Goal: Communication & Community: Answer question/provide support

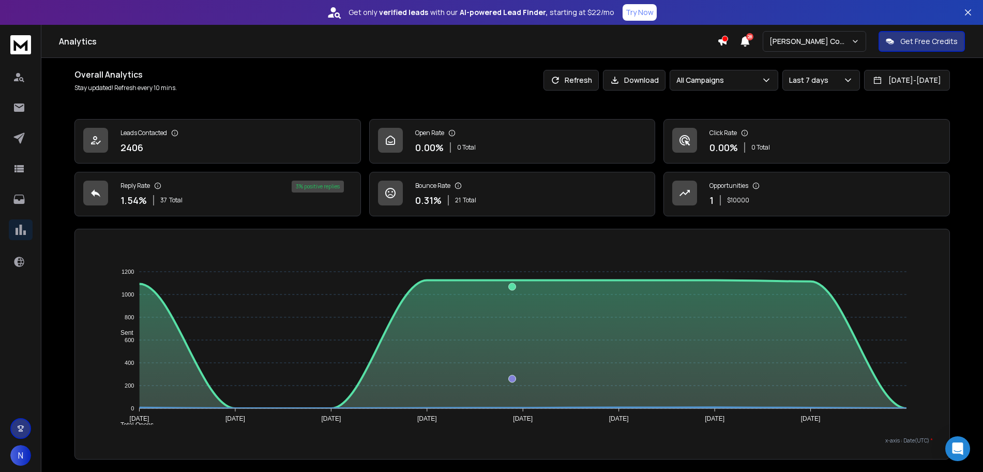
scroll to position [22, 0]
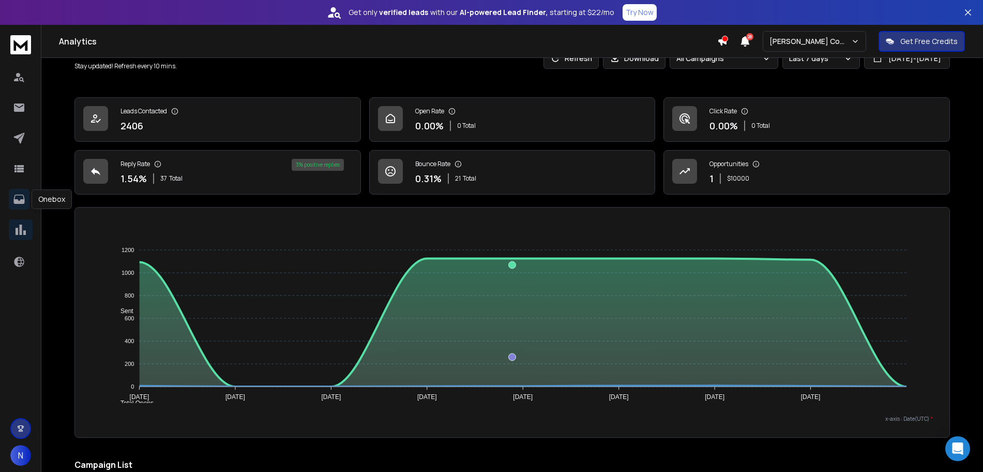
click at [25, 202] on link at bounding box center [19, 199] width 21 height 21
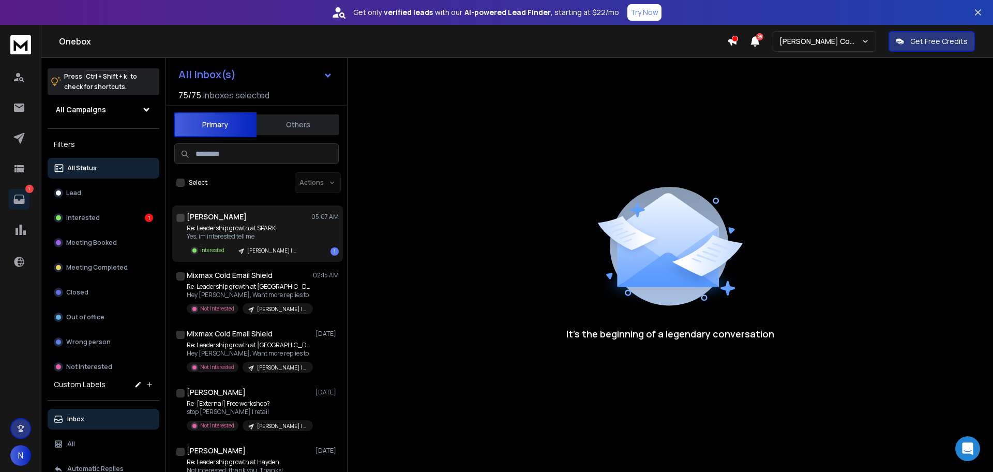
click at [248, 237] on p "Yes, im interested tell me" at bounding box center [245, 236] width 116 height 8
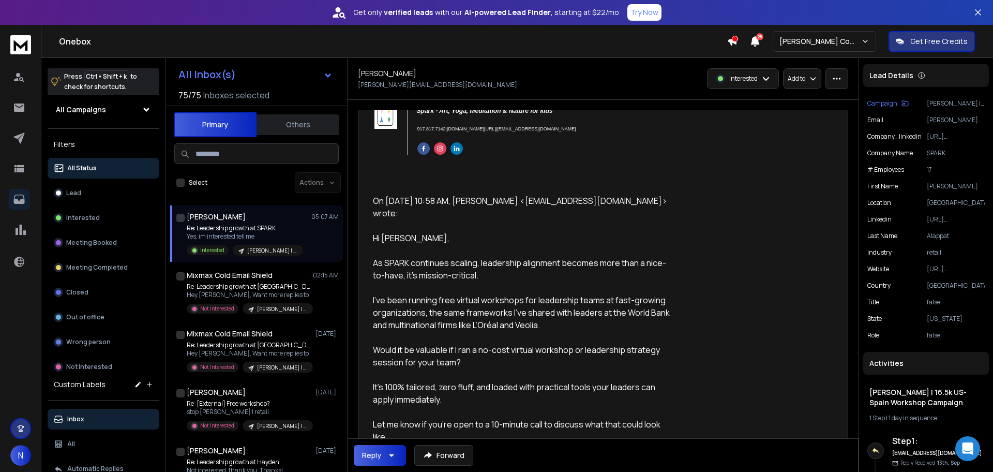
scroll to position [144, 0]
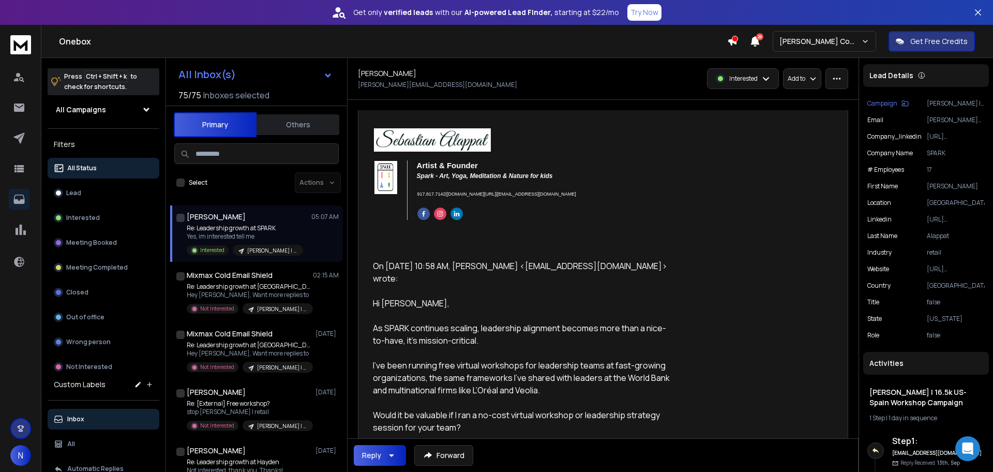
drag, startPoint x: 498, startPoint y: 407, endPoint x: 370, endPoint y: 306, distance: 163.5
click at [370, 306] on div "Re: Leadership growth at SPARK — want a free workshop? 13 September 2025 : 05:0…" at bounding box center [603, 335] width 490 height 689
copy div "Hi Sebastian, As SPARK continues scaling, leadership alignment becomes more tha…"
click at [630, 203] on div "Artist & Founder Spark - Art, Yoga, Meditation & Nature for kids 917.817.7142 |…" at bounding box center [524, 162] width 302 height 117
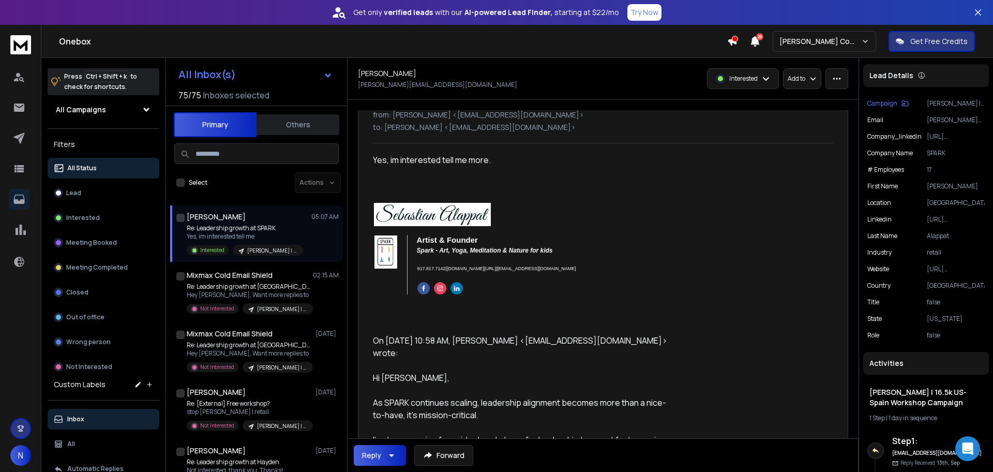
scroll to position [0, 0]
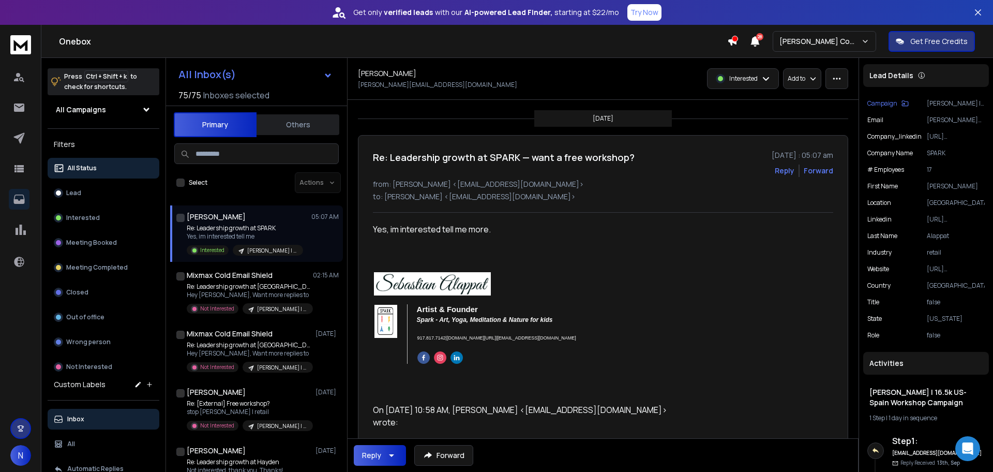
drag, startPoint x: 511, startPoint y: 231, endPoint x: 348, endPoint y: 230, distance: 163.4
click at [348, 230] on div "Today Re: Leadership growth at SPARK — want a free workshop? 13 September 2025 …" at bounding box center [602, 466] width 511 height 713
copy div "Yes, im interested tell me more."
drag, startPoint x: 863, startPoint y: 162, endPoint x: 859, endPoint y: 197, distance: 35.3
click at [863, 202] on div "Lead Details Campaign Fernando Rey | 16.5k US-Spain Workshop Campaign Email seb…" at bounding box center [925, 294] width 134 height 472
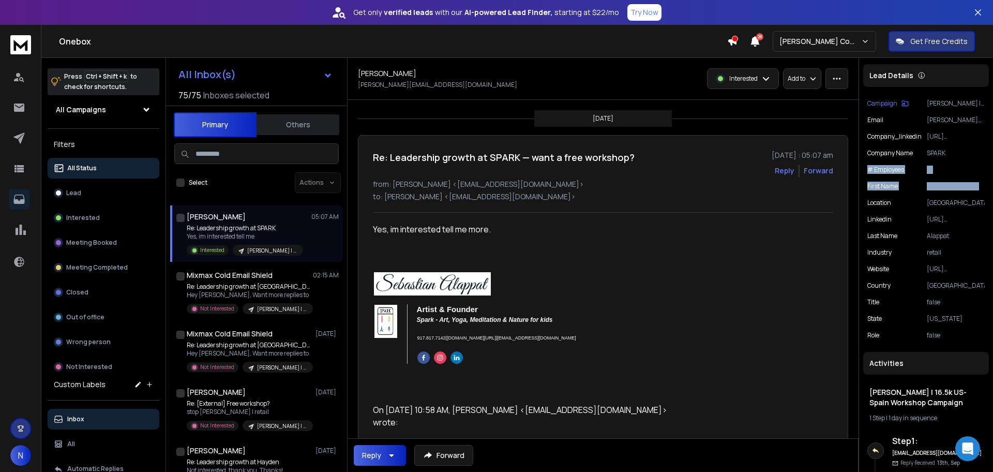
click at [796, 79] on p "Add to" at bounding box center [796, 78] width 18 height 8
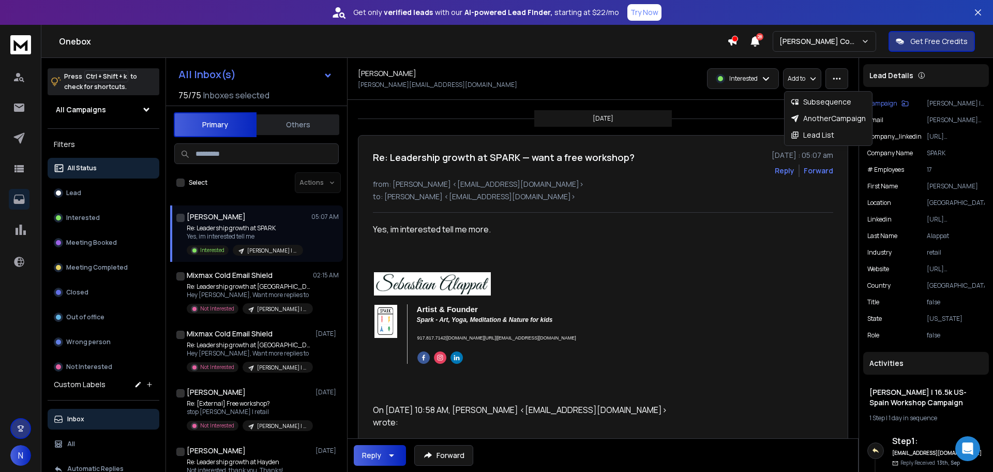
click at [796, 79] on p "Add to" at bounding box center [796, 78] width 18 height 8
click at [375, 454] on div "Reply" at bounding box center [371, 455] width 19 height 10
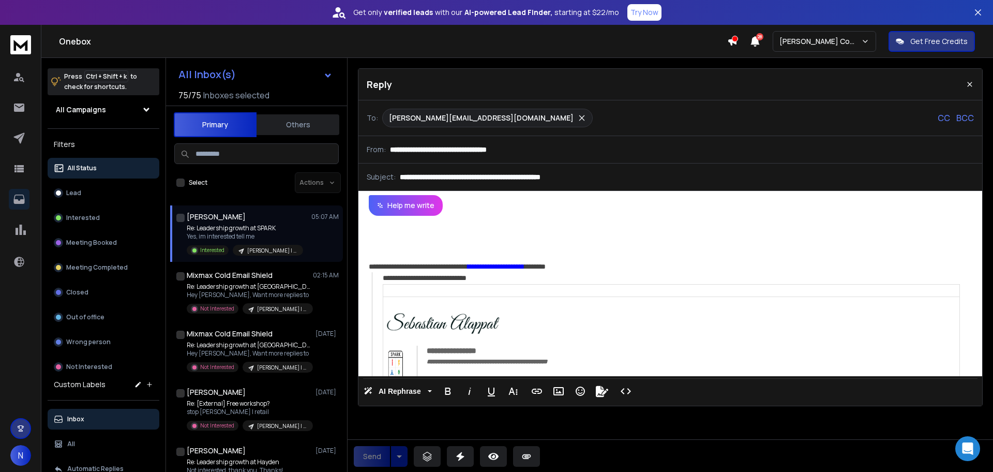
click at [429, 236] on div at bounding box center [670, 231] width 603 height 11
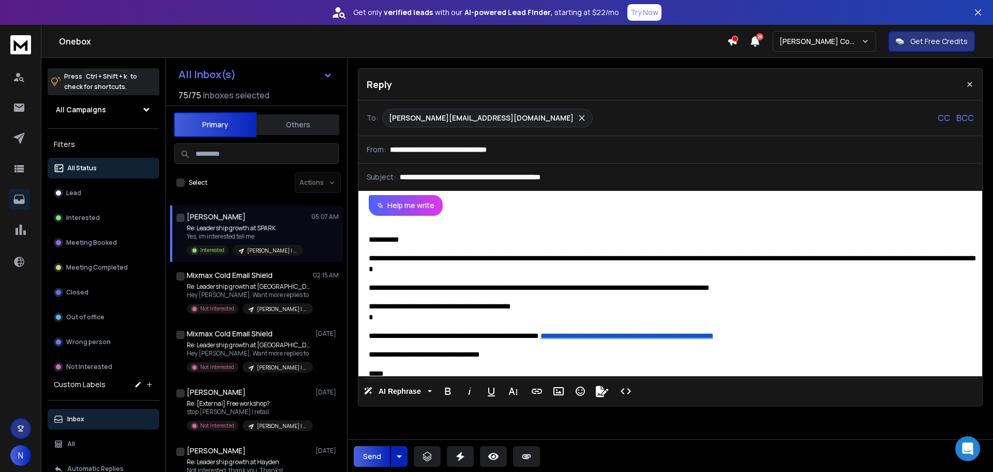
click at [431, 239] on p "**********" at bounding box center [670, 239] width 603 height 10
drag, startPoint x: 563, startPoint y: 288, endPoint x: 490, endPoint y: 284, distance: 73.5
click at [490, 284] on span "**********" at bounding box center [539, 287] width 340 height 7
click at [494, 317] on p "**********" at bounding box center [670, 311] width 603 height 21
click at [564, 286] on span "**********" at bounding box center [548, 287] width 359 height 7
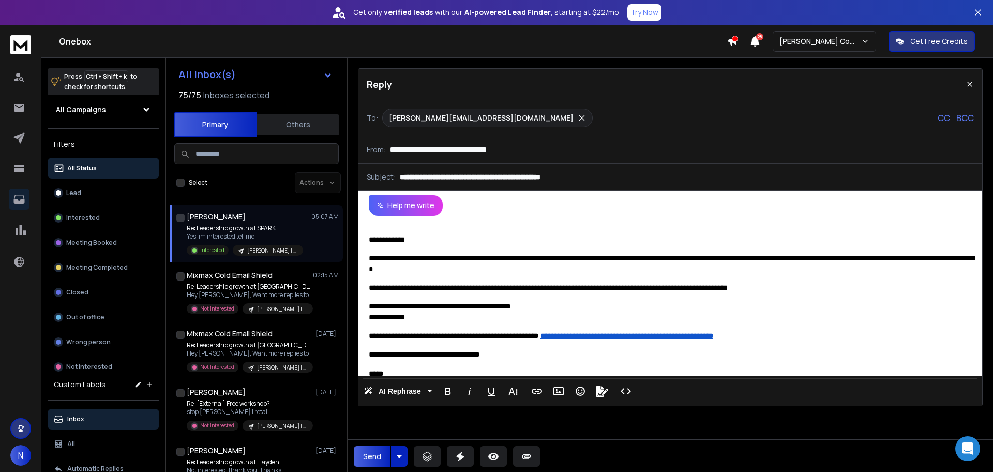
click at [554, 286] on span "**********" at bounding box center [548, 287] width 359 height 7
click at [491, 321] on p "**********" at bounding box center [670, 311] width 603 height 21
drag, startPoint x: 476, startPoint y: 117, endPoint x: 385, endPoint y: 123, distance: 90.7
click at [385, 123] on div "[PERSON_NAME][EMAIL_ADDRESS][DOMAIN_NAME]" at bounding box center [487, 118] width 210 height 19
copy p
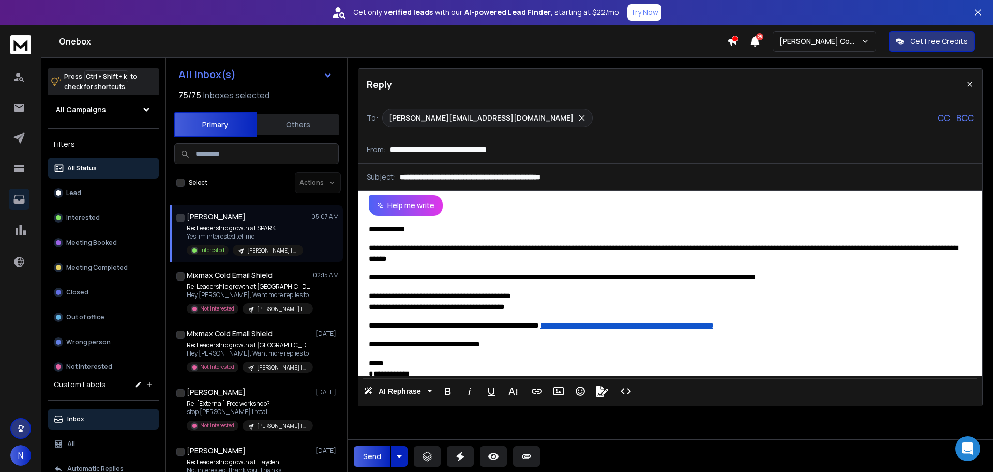
scroll to position [13, 0]
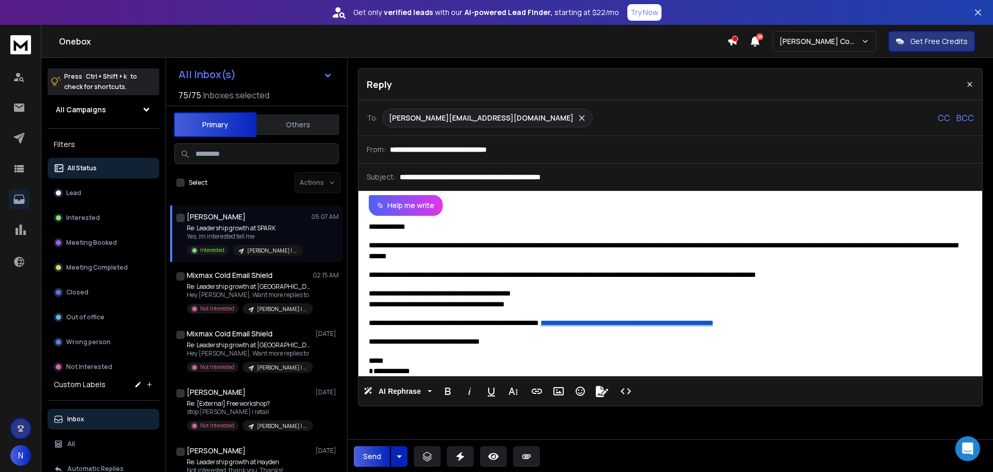
click at [775, 255] on p "**********" at bounding box center [669, 250] width 600 height 21
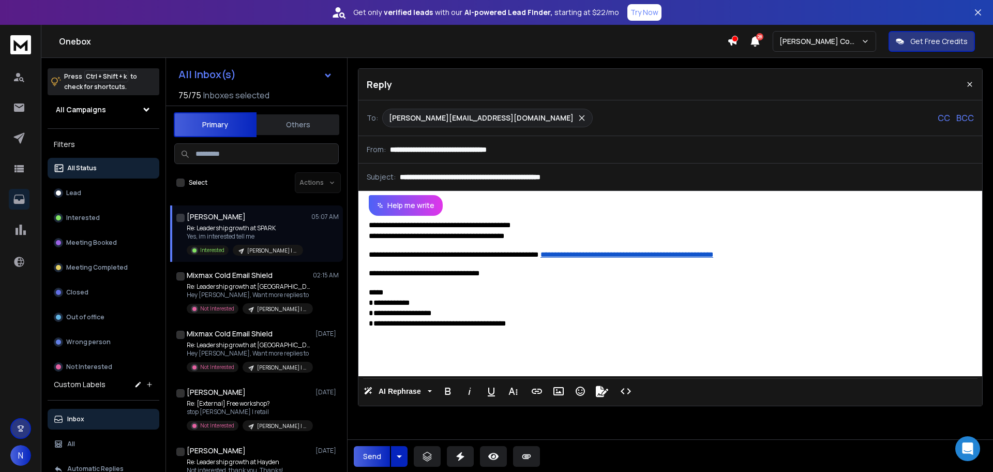
scroll to position [126, 0]
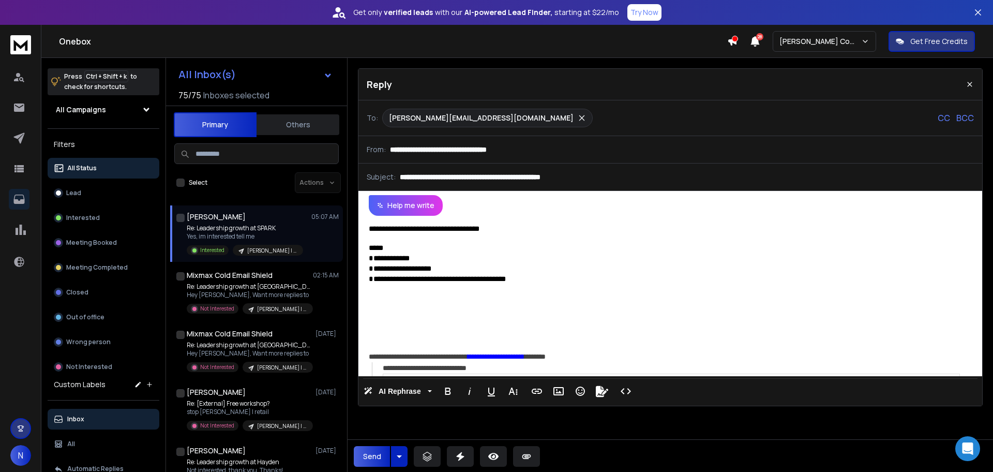
click at [573, 331] on div at bounding box center [669, 332] width 600 height 11
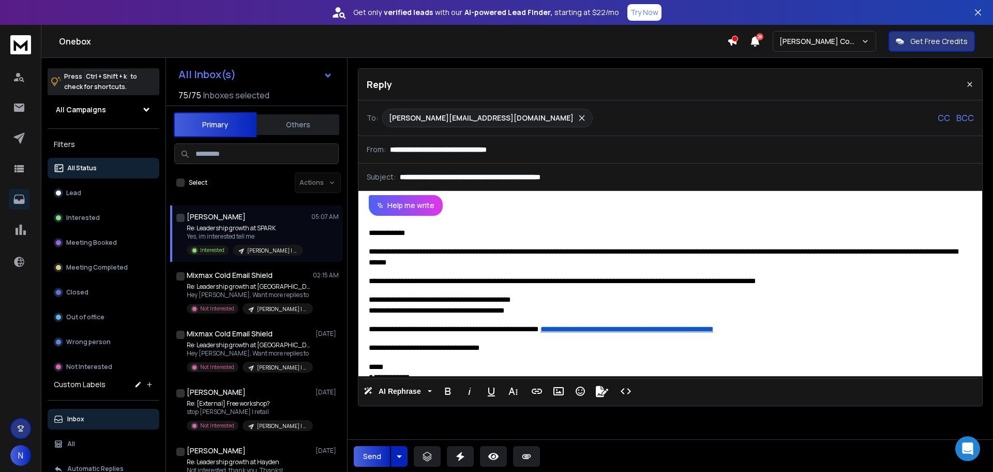
scroll to position [0, 0]
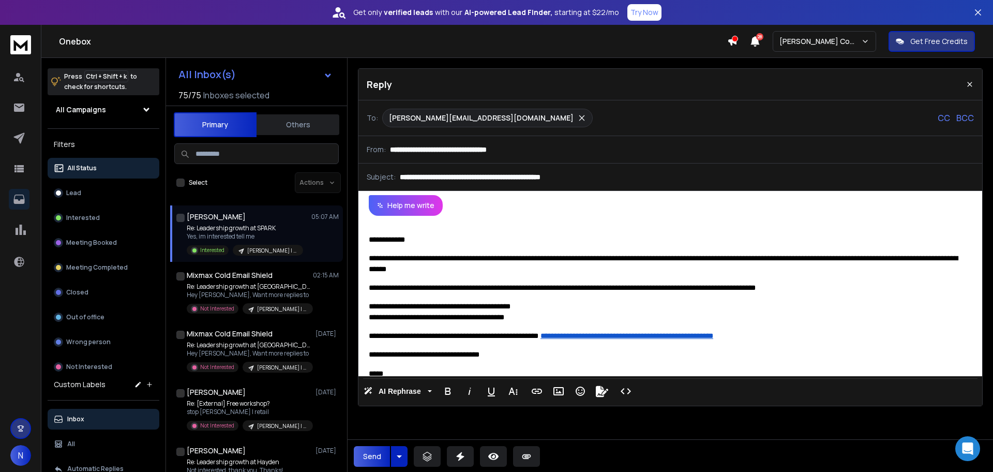
click at [368, 450] on button "Send" at bounding box center [372, 456] width 36 height 21
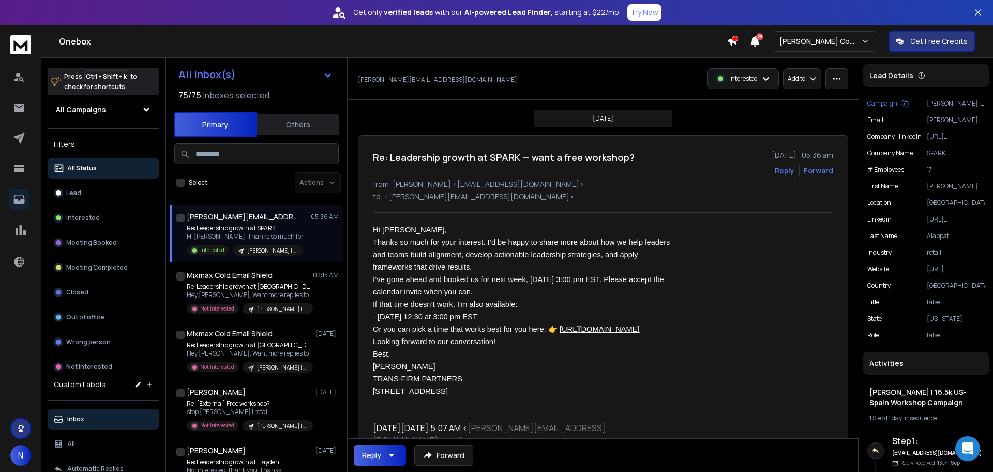
click at [736, 79] on p "Interested" at bounding box center [743, 78] width 28 height 8
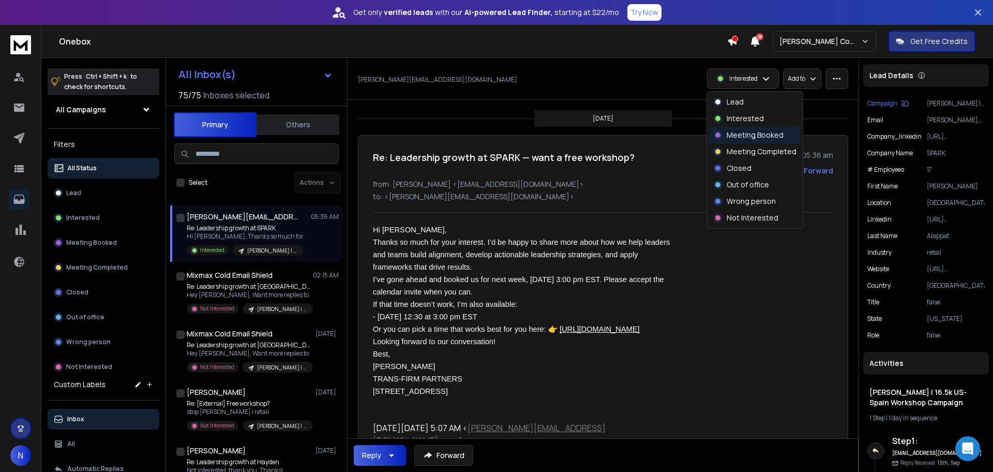
click at [753, 136] on p "Meeting Booked" at bounding box center [754, 135] width 57 height 10
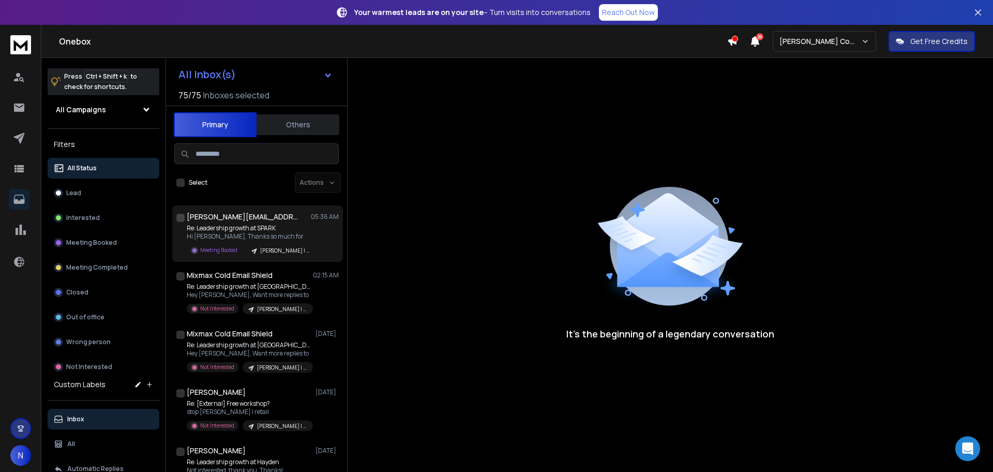
click at [263, 237] on p "Hi [PERSON_NAME], Thanks so much for" at bounding box center [249, 236] width 124 height 8
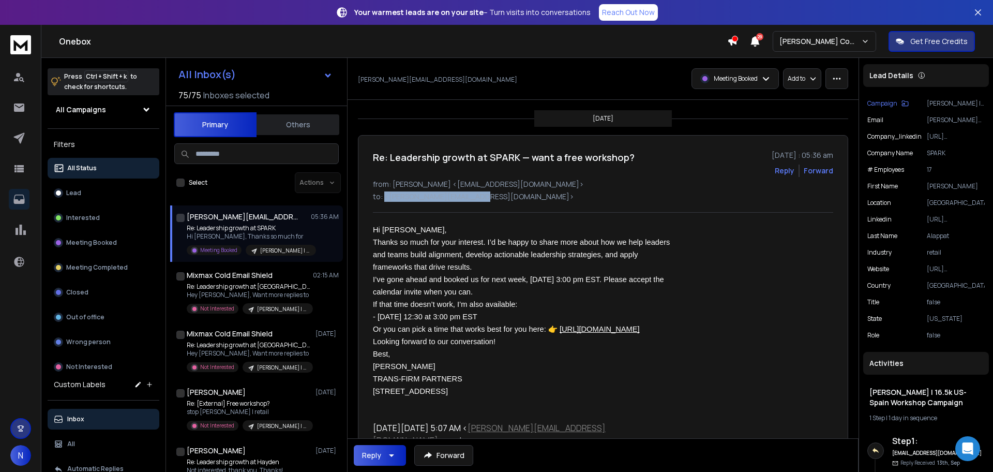
drag, startPoint x: 491, startPoint y: 197, endPoint x: 385, endPoint y: 200, distance: 105.5
click at [385, 200] on p "to: <[PERSON_NAME][EMAIL_ADDRESS][DOMAIN_NAME]>" at bounding box center [603, 196] width 460 height 10
copy p "<[PERSON_NAME][EMAIL_ADDRESS][DOMAIN_NAME]>"
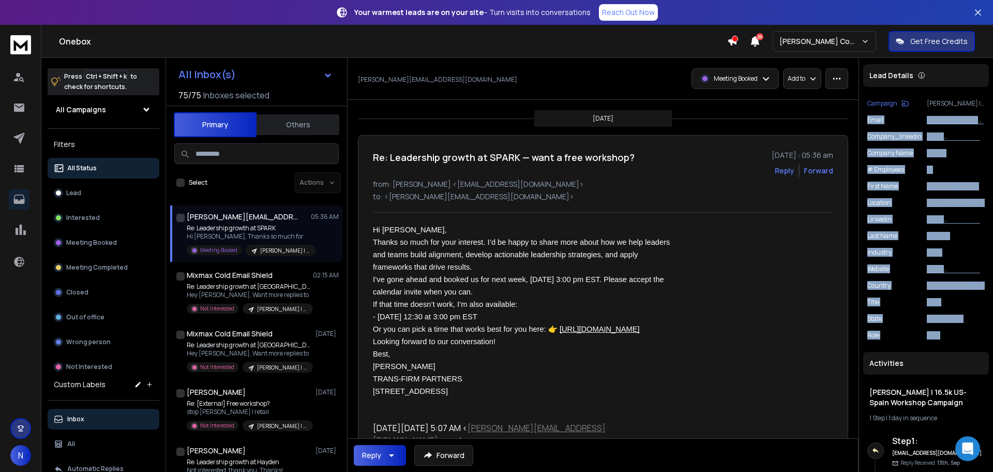
drag, startPoint x: 869, startPoint y: 113, endPoint x: 972, endPoint y: 345, distance: 254.8
click at [972, 345] on div "Campaign [PERSON_NAME] | 16.5k US-[GEOGRAPHIC_DATA] Workshop Campaign Email [PE…" at bounding box center [926, 219] width 126 height 265
copy div "Email [EMAIL_ADDRESS][DOMAIN_NAME] company_linkedin [URL][DOMAIN_NAME] Company …"
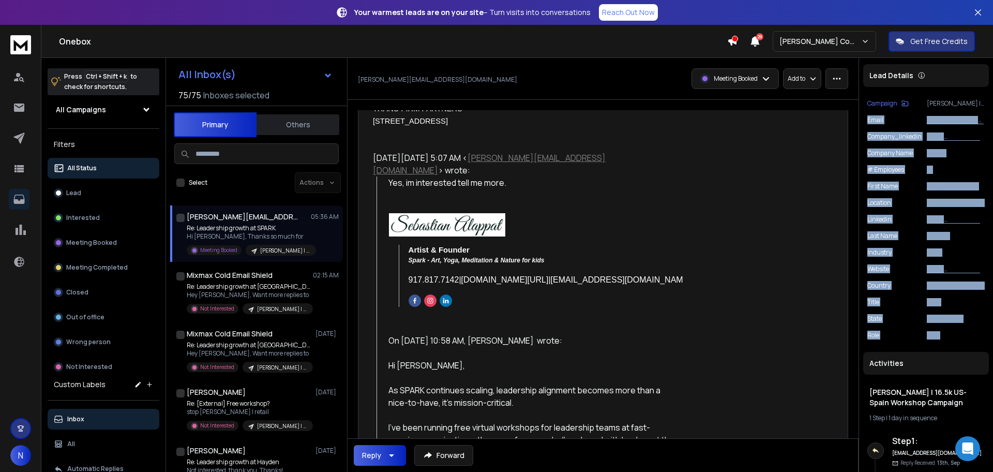
scroll to position [252, 0]
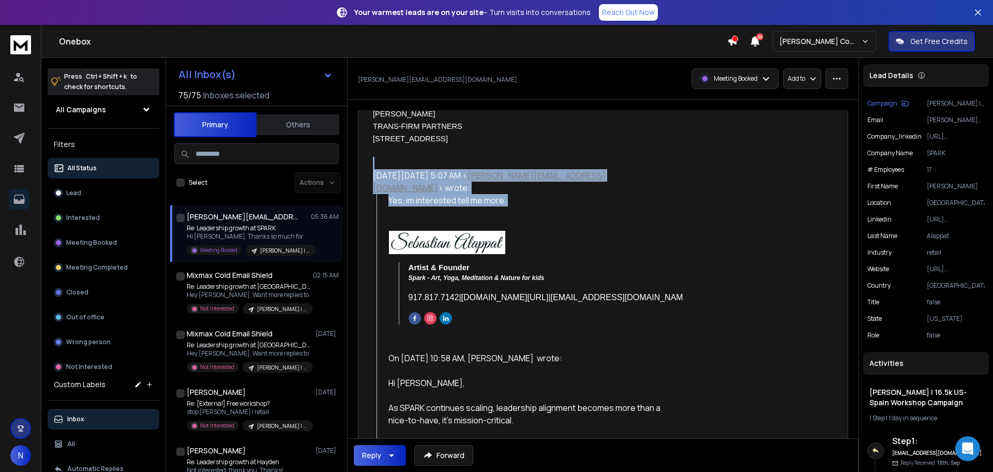
drag, startPoint x: 858, startPoint y: 236, endPoint x: 856, endPoint y: 201, distance: 35.2
click at [858, 179] on div "[DATE] Re: Leadership growth at SPARK — want a free workshop? [DATE] : 05:36 am…" at bounding box center [602, 319] width 511 height 419
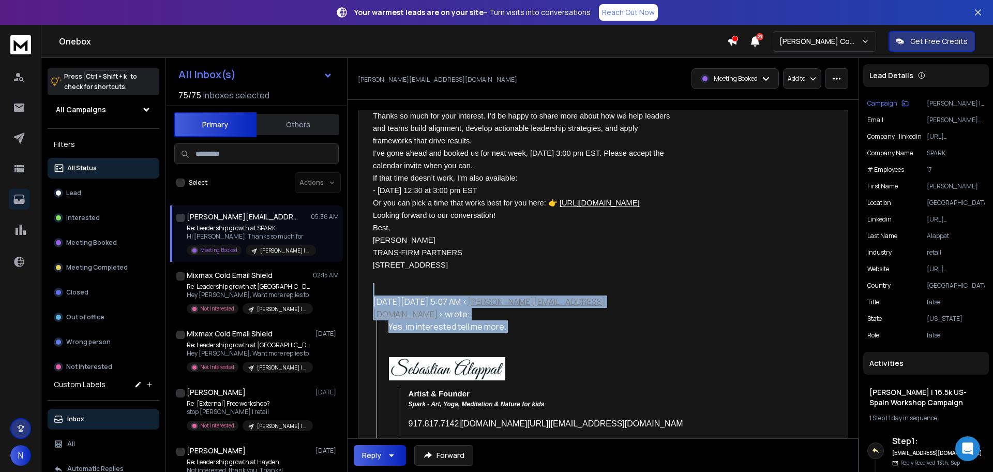
scroll to position [83, 0]
